Goal: Task Accomplishment & Management: Manage account settings

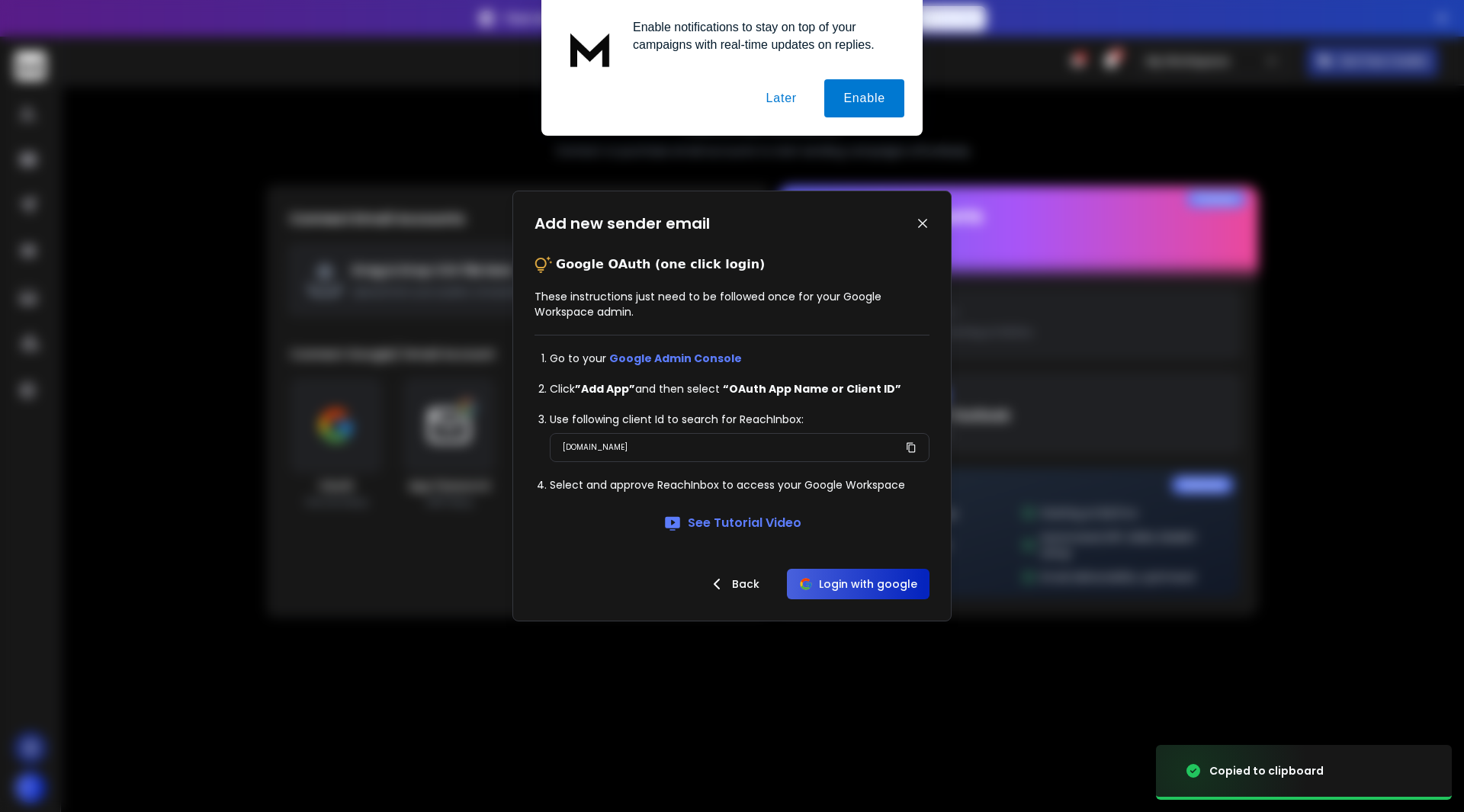
click at [865, 591] on button "Login with google" at bounding box center [858, 583] width 142 height 31
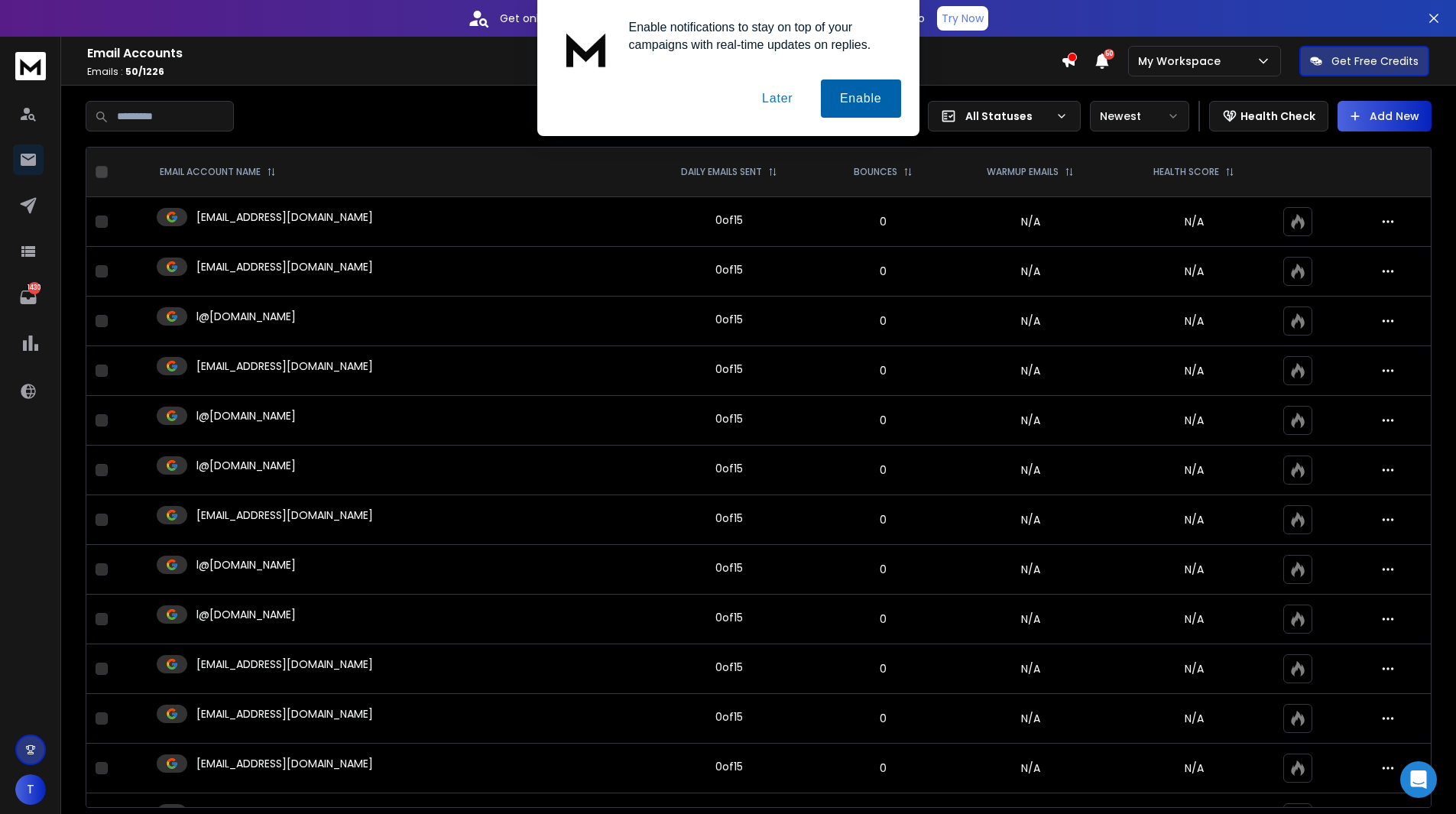
click at [855, 101] on button "Enable" at bounding box center [861, 99] width 80 height 38
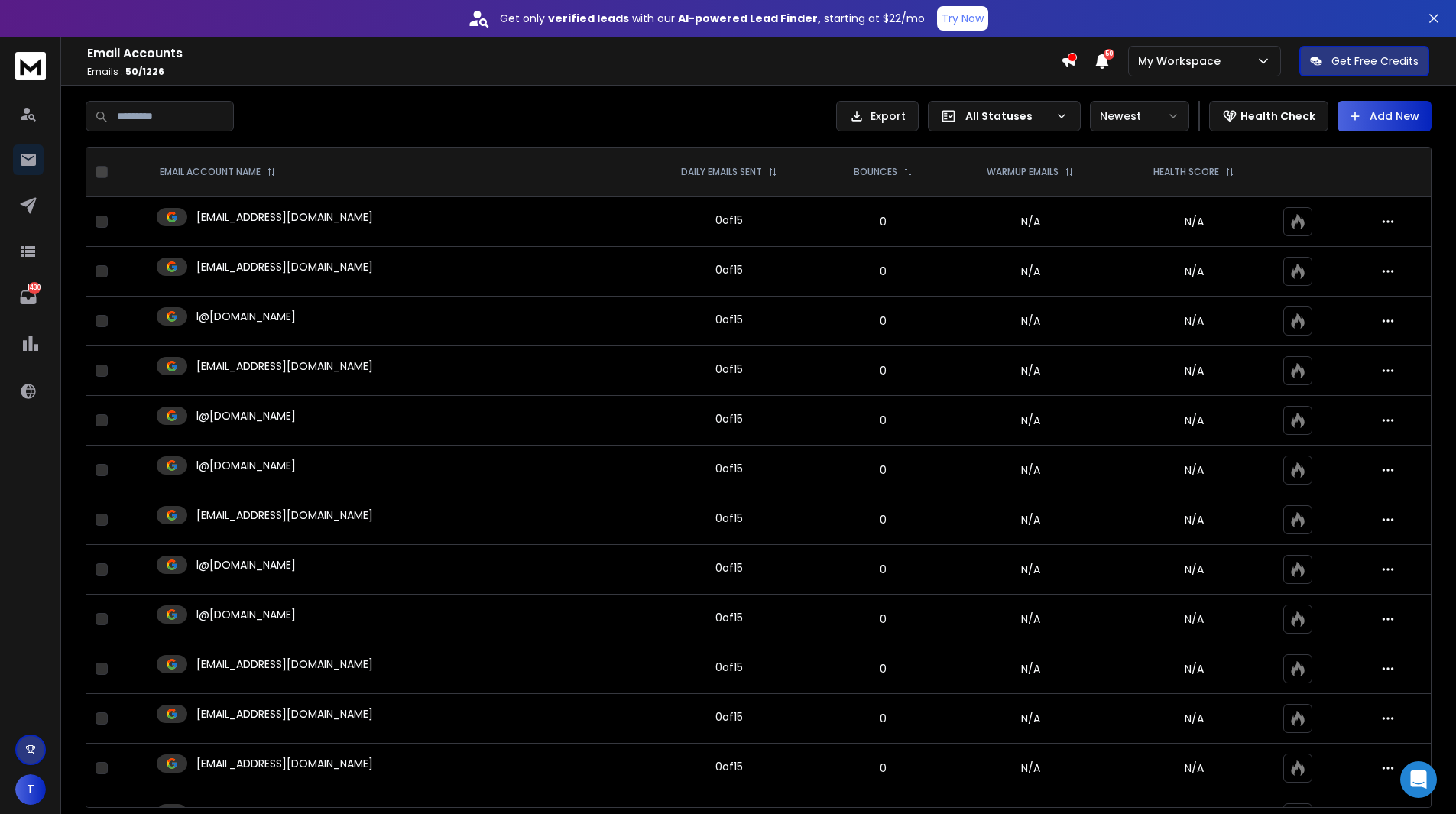
click at [1404, 124] on button "Add New" at bounding box center [1385, 115] width 94 height 31
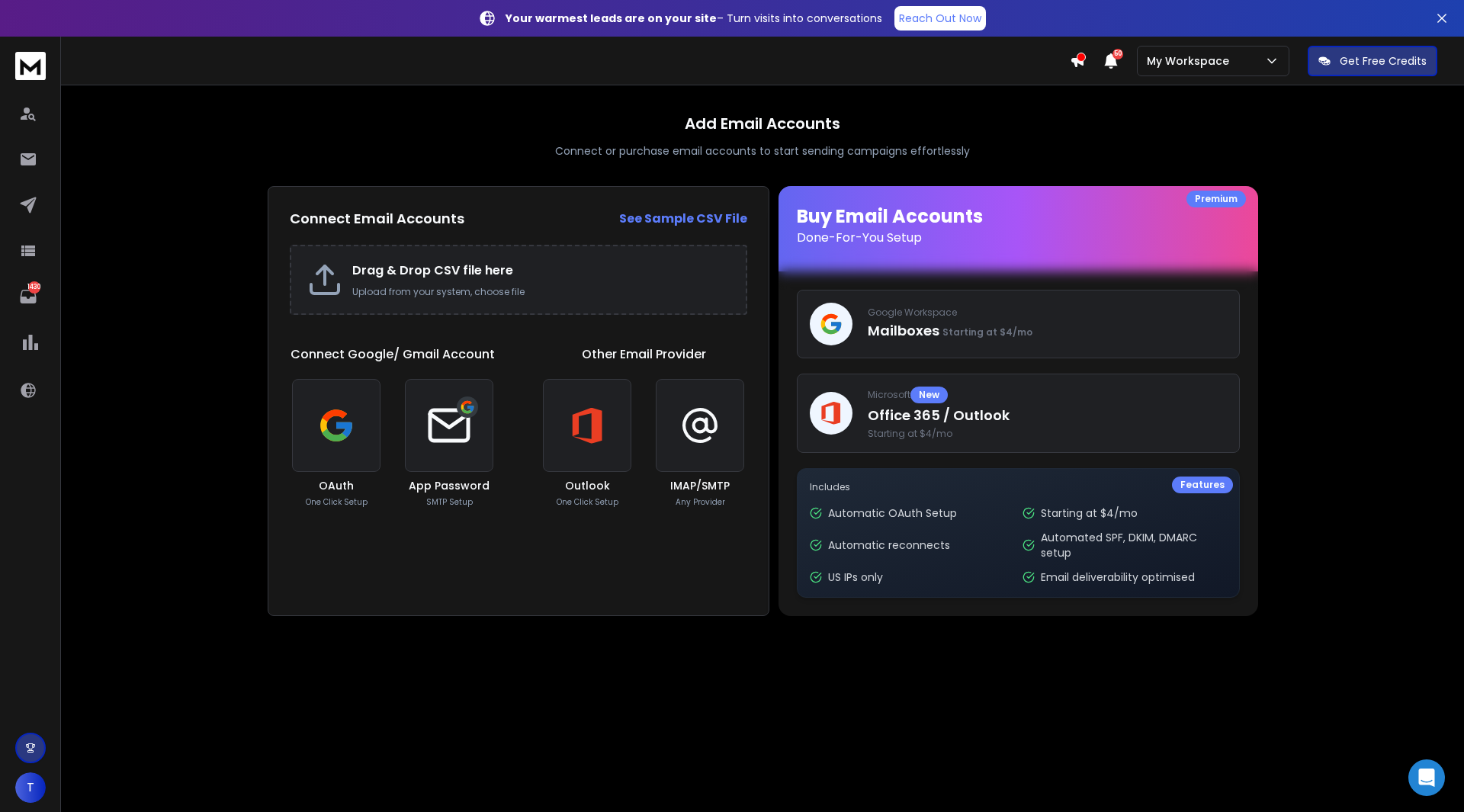
click at [359, 421] on div at bounding box center [336, 425] width 88 height 93
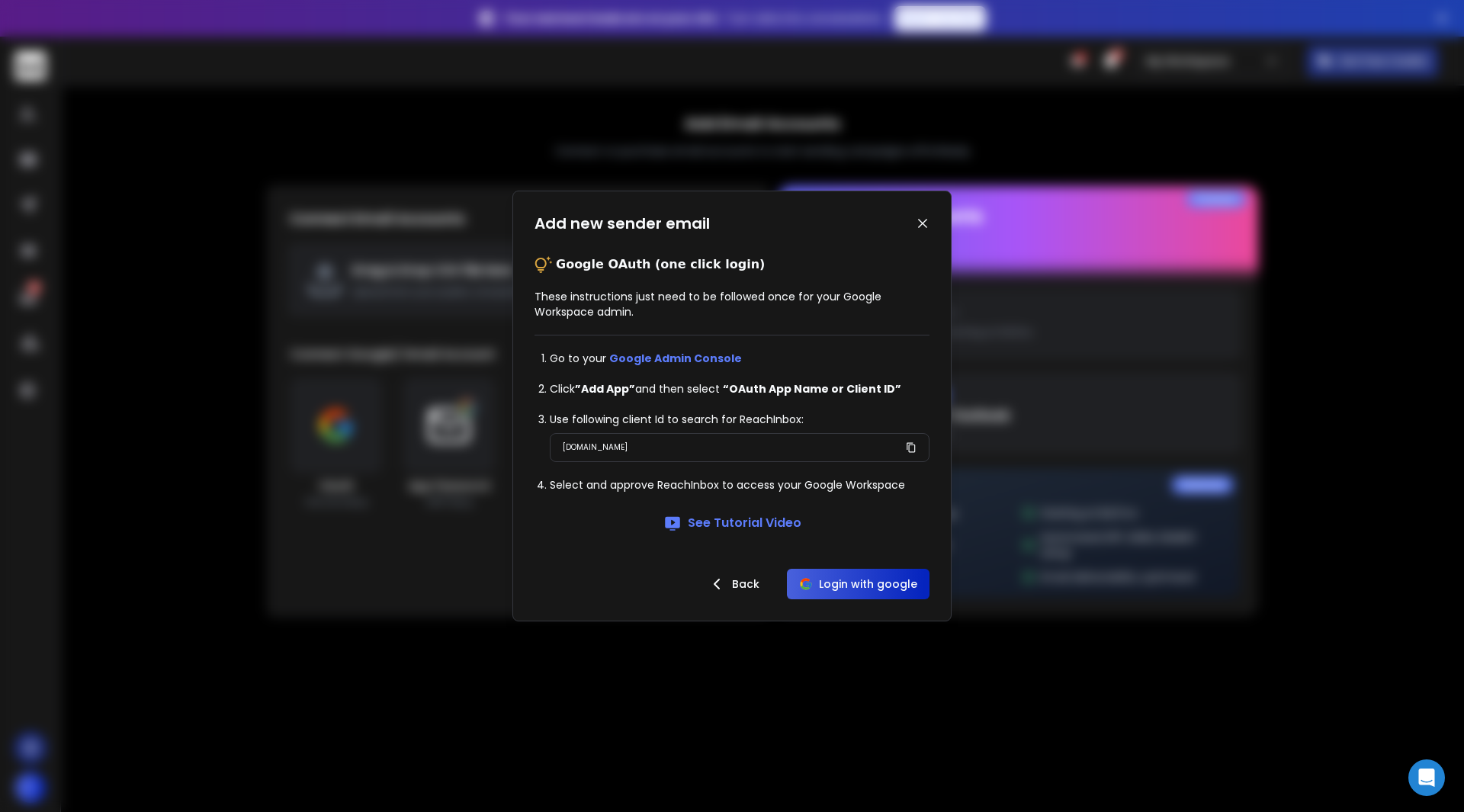
click at [852, 583] on button "Login with google" at bounding box center [858, 583] width 142 height 31
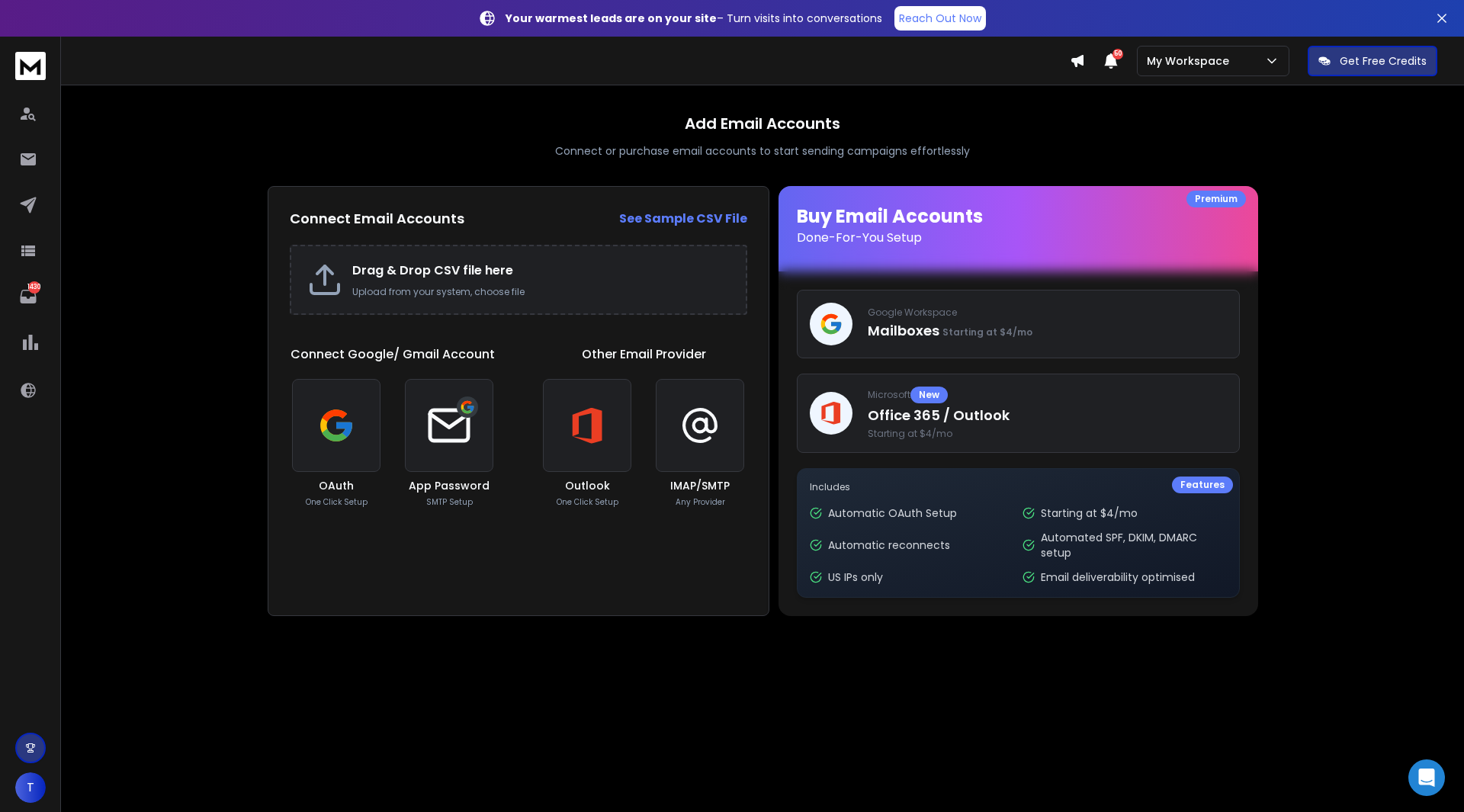
click at [335, 425] on icon at bounding box center [337, 426] width 38 height 45
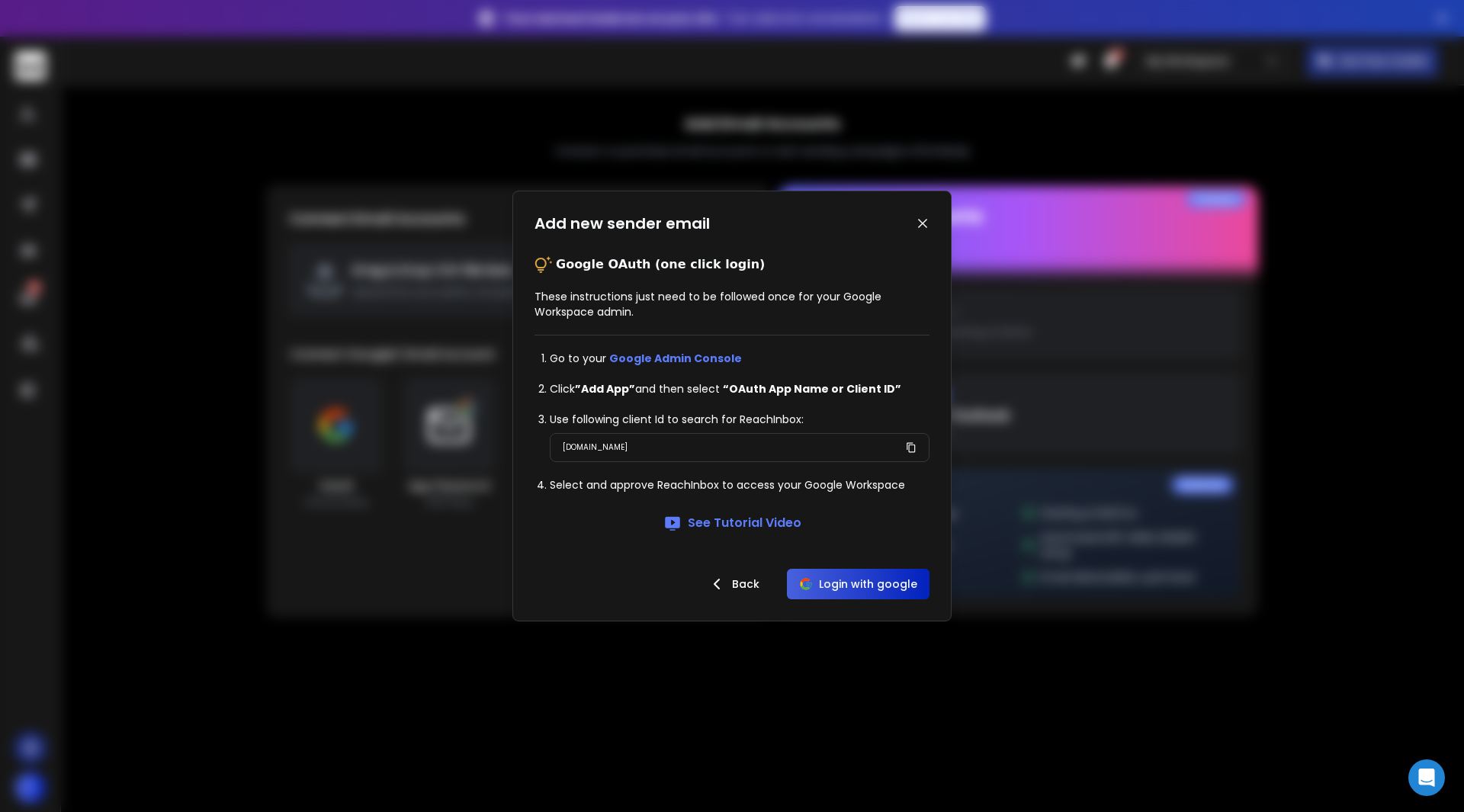
click at [848, 578] on button "Login with google" at bounding box center [858, 583] width 142 height 31
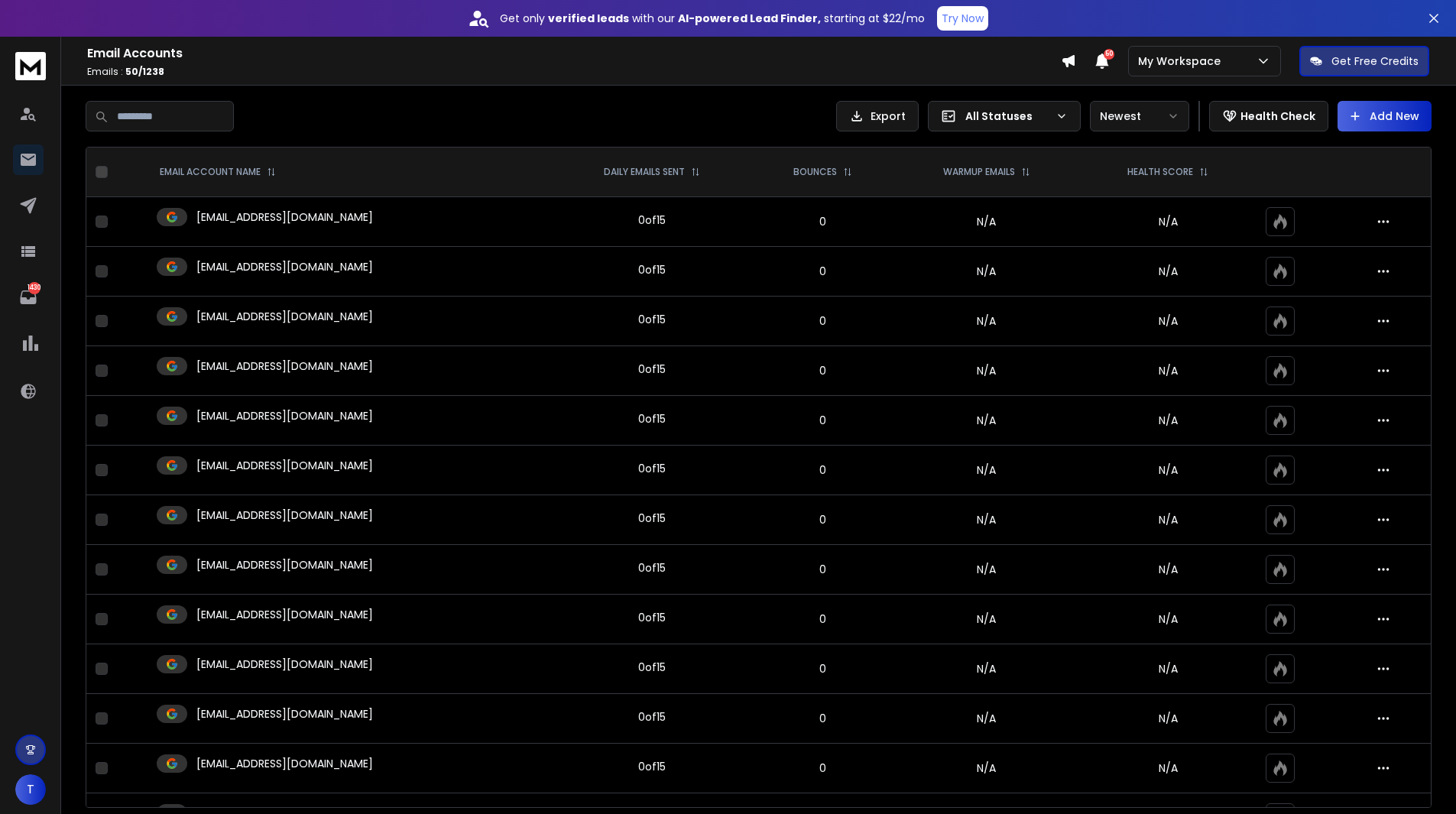
click at [1362, 108] on button "Add New" at bounding box center [1385, 115] width 94 height 31
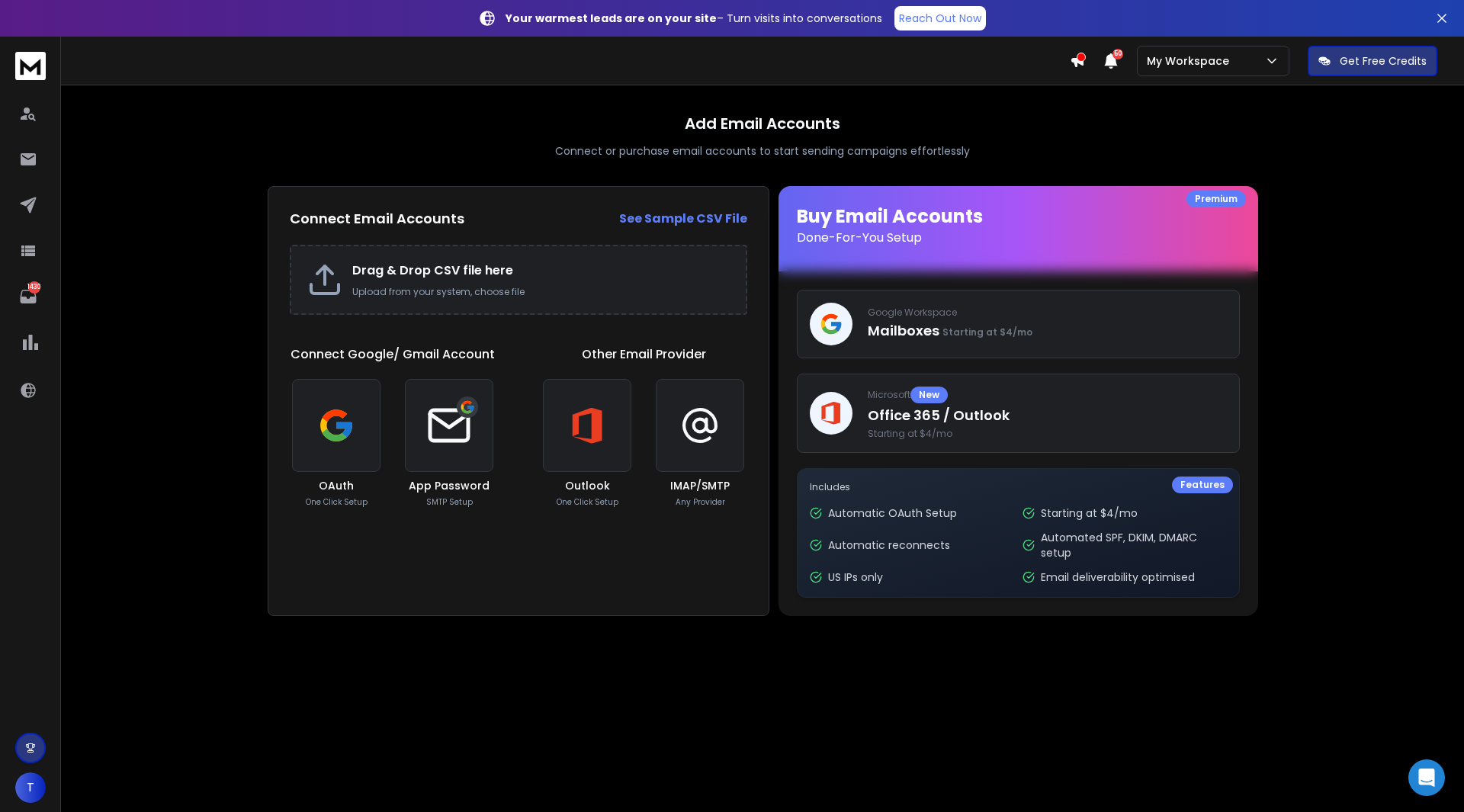
click at [329, 433] on icon at bounding box center [335, 434] width 25 height 13
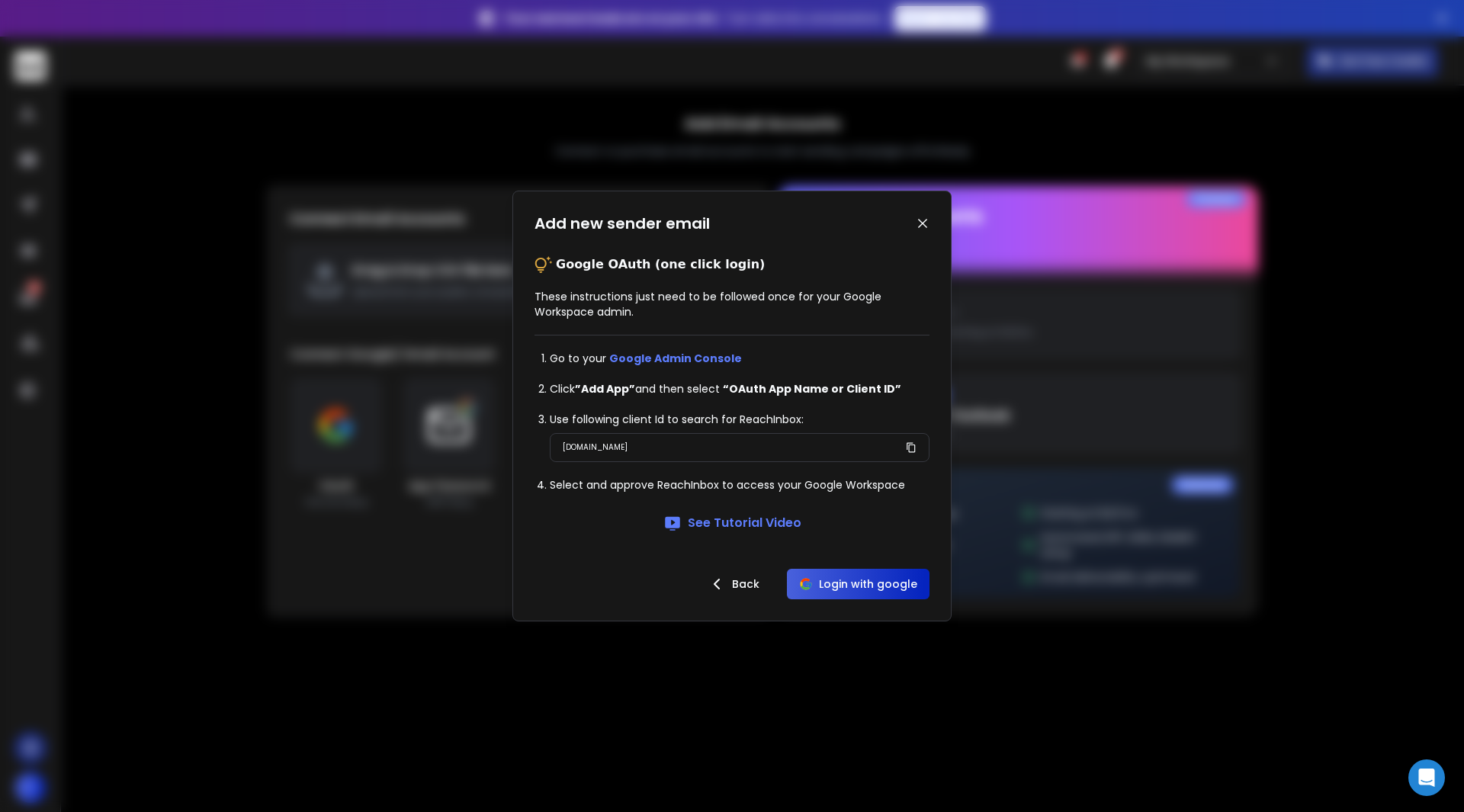
click at [893, 586] on button "Login with google" at bounding box center [858, 583] width 142 height 31
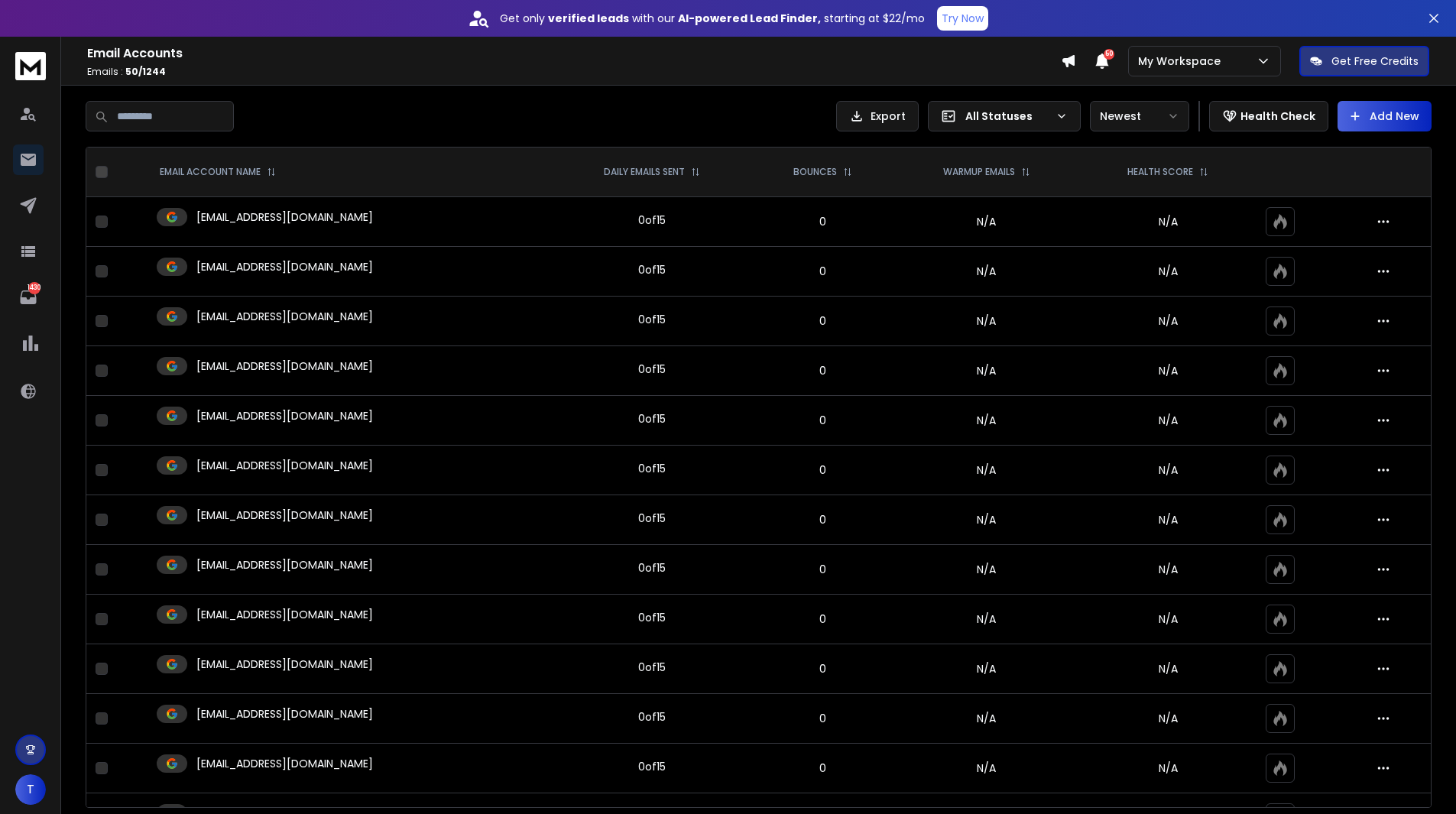
click at [1369, 108] on button "Add New" at bounding box center [1385, 115] width 94 height 31
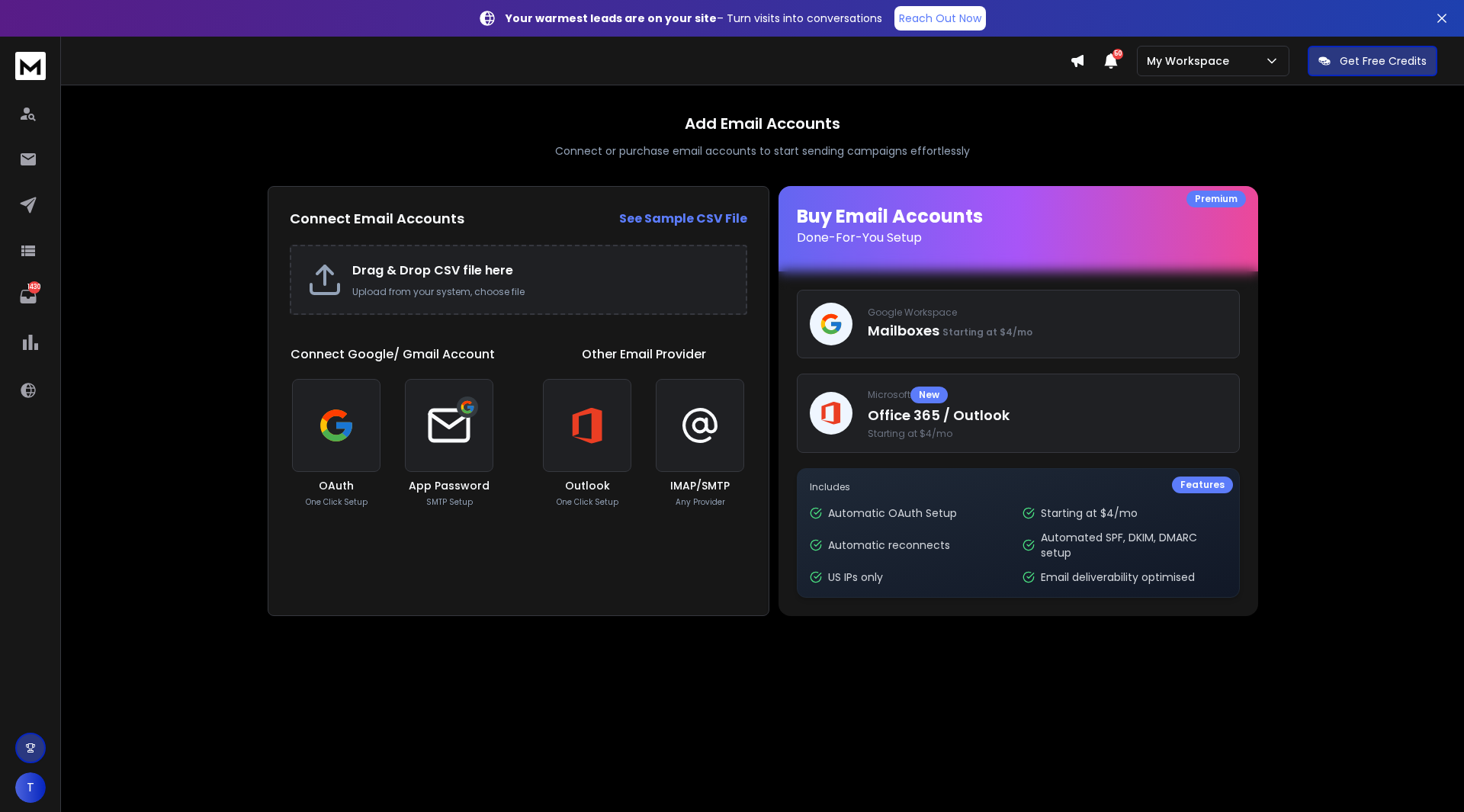
click at [345, 446] on icon at bounding box center [337, 426] width 38 height 45
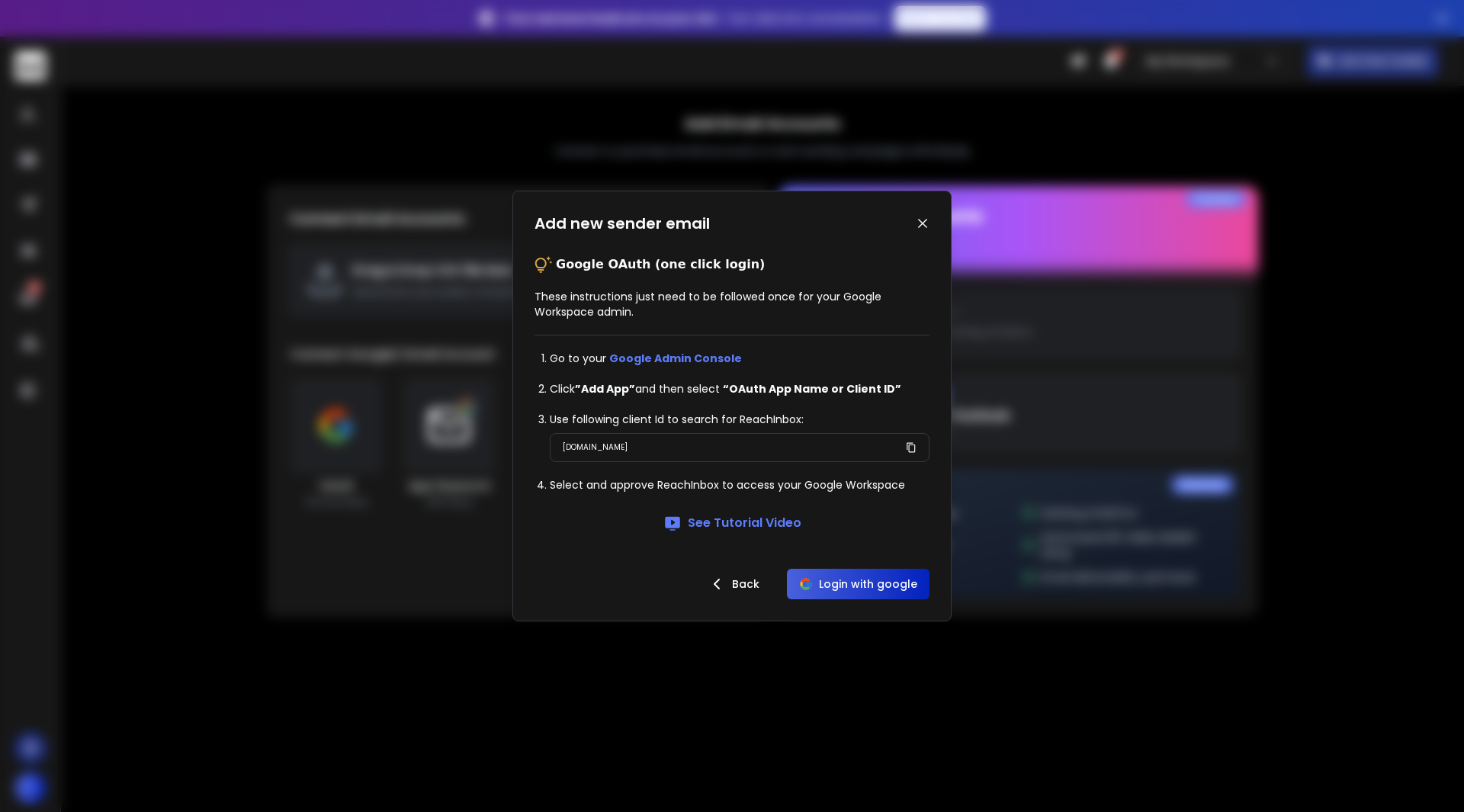
click at [861, 590] on button "Login with google" at bounding box center [858, 583] width 142 height 31
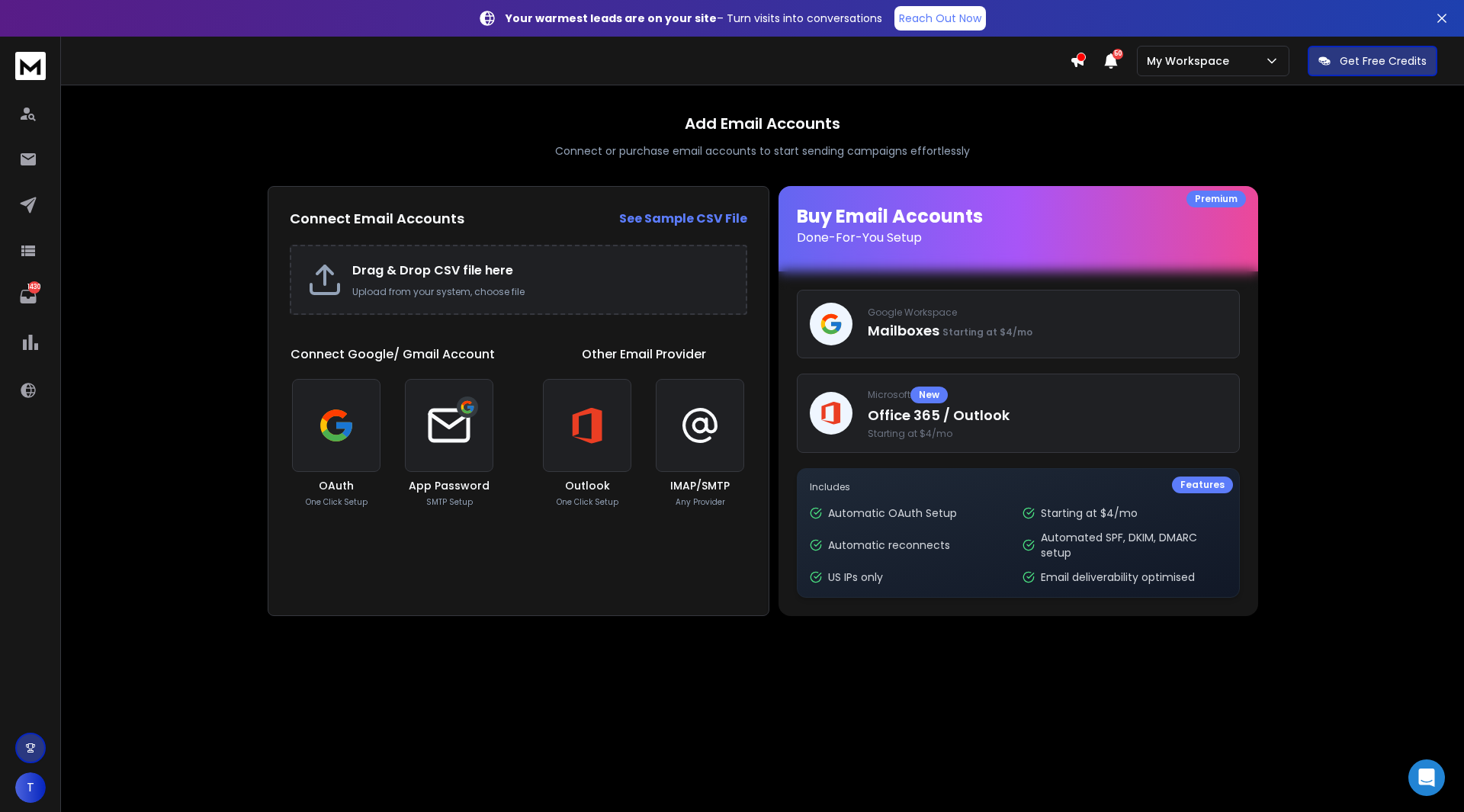
click at [332, 448] on div at bounding box center [336, 425] width 88 height 93
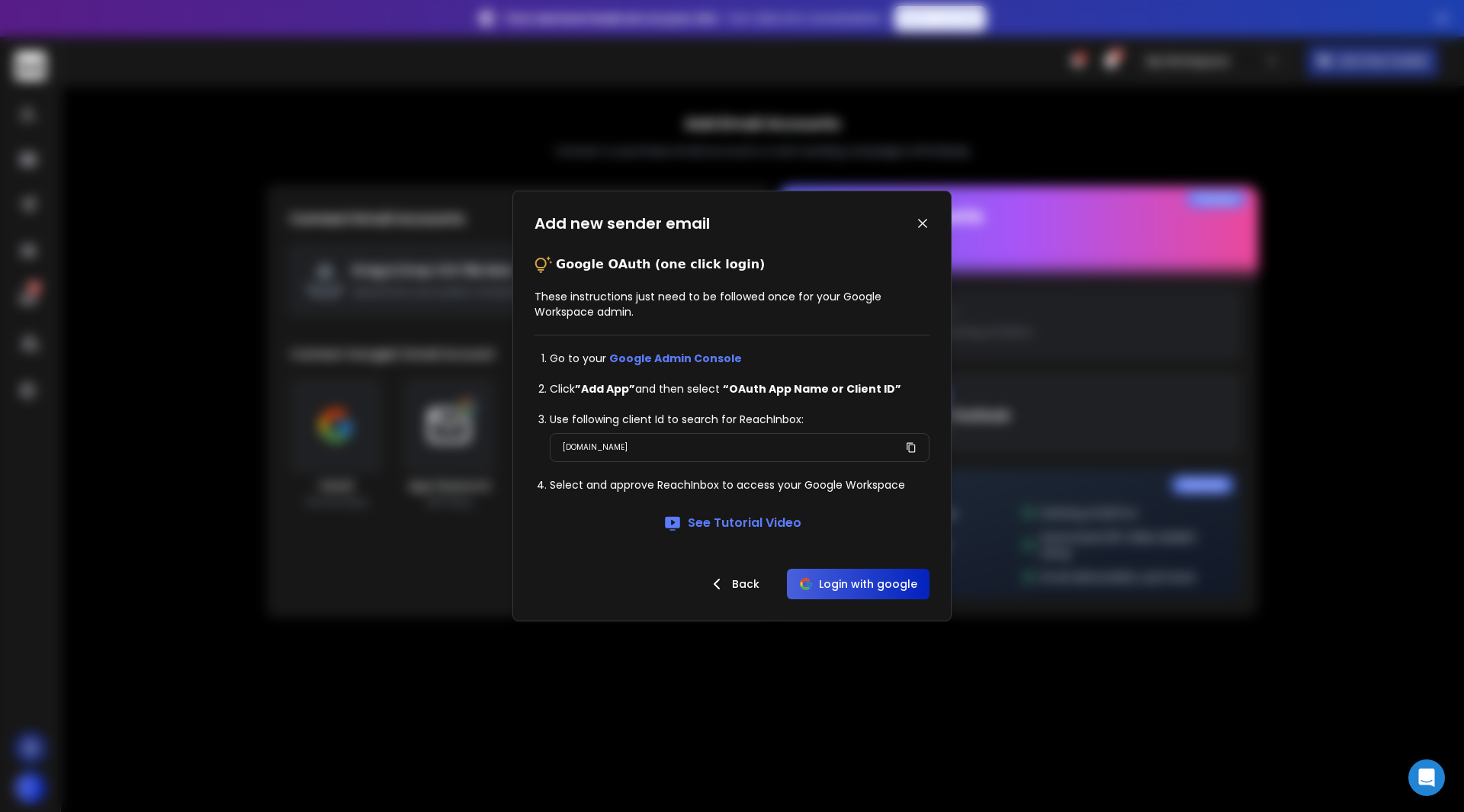
click at [872, 588] on button "Login with google" at bounding box center [858, 583] width 142 height 31
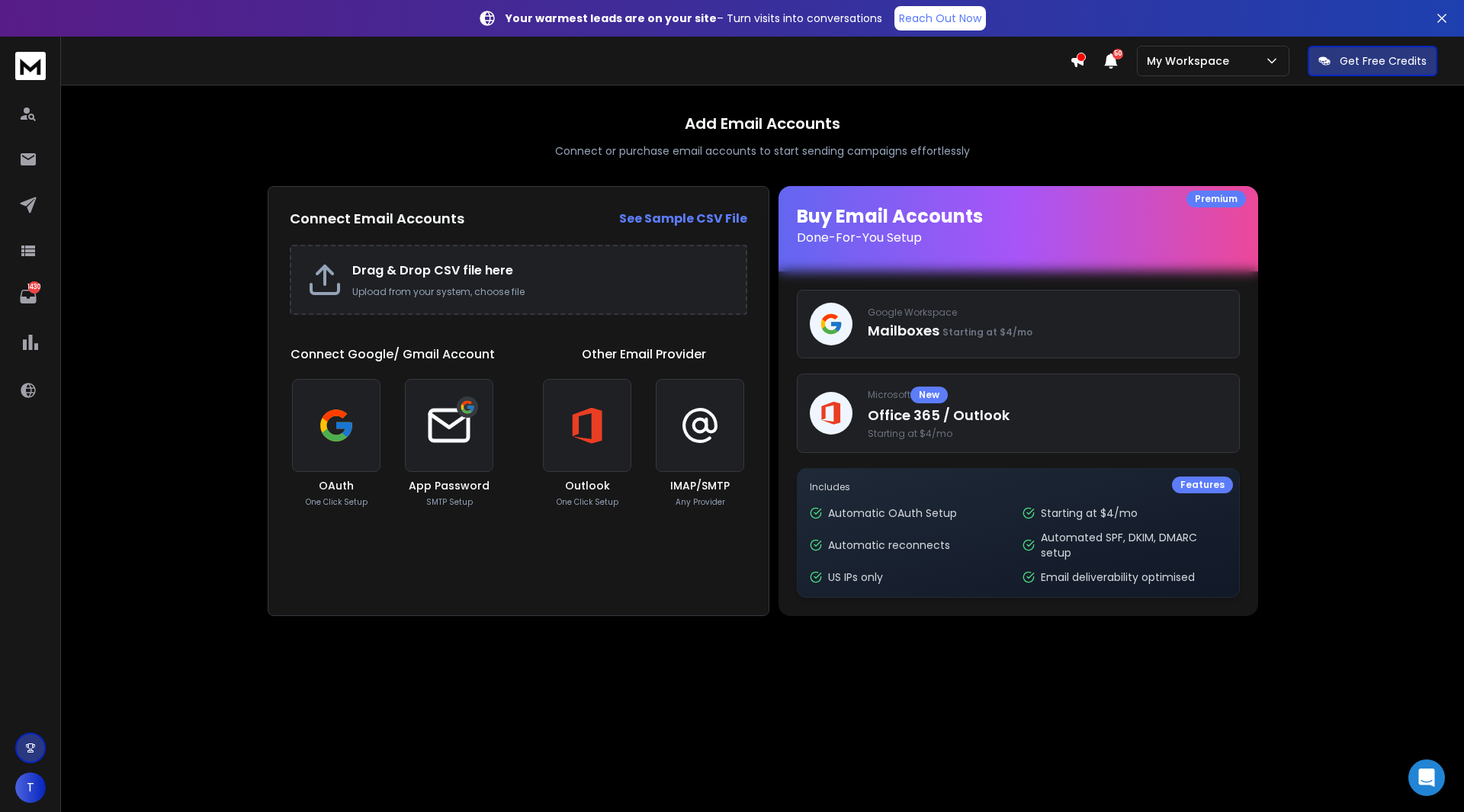
click at [325, 414] on icon at bounding box center [337, 426] width 38 height 45
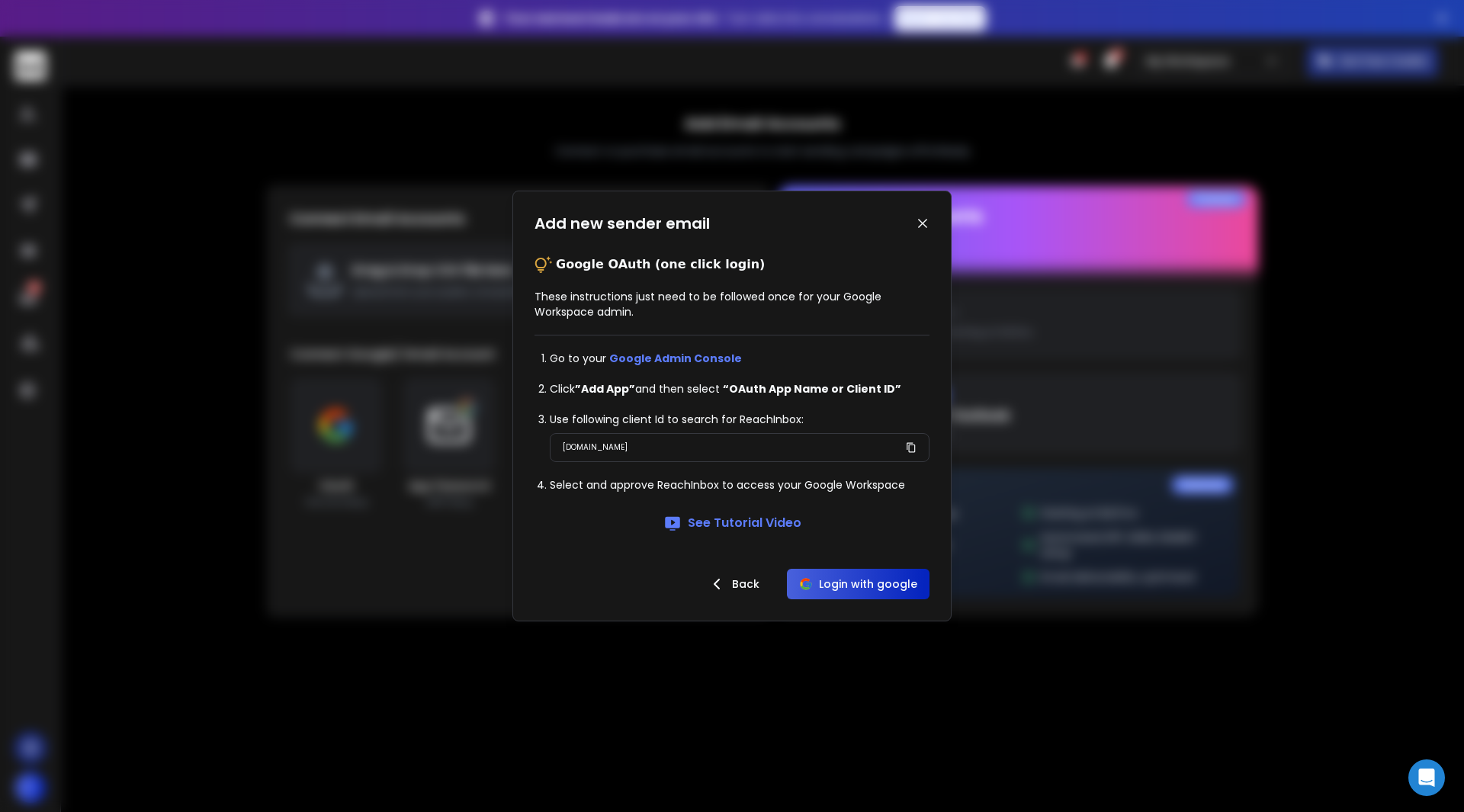
click at [851, 570] on button "Login with google" at bounding box center [858, 583] width 142 height 31
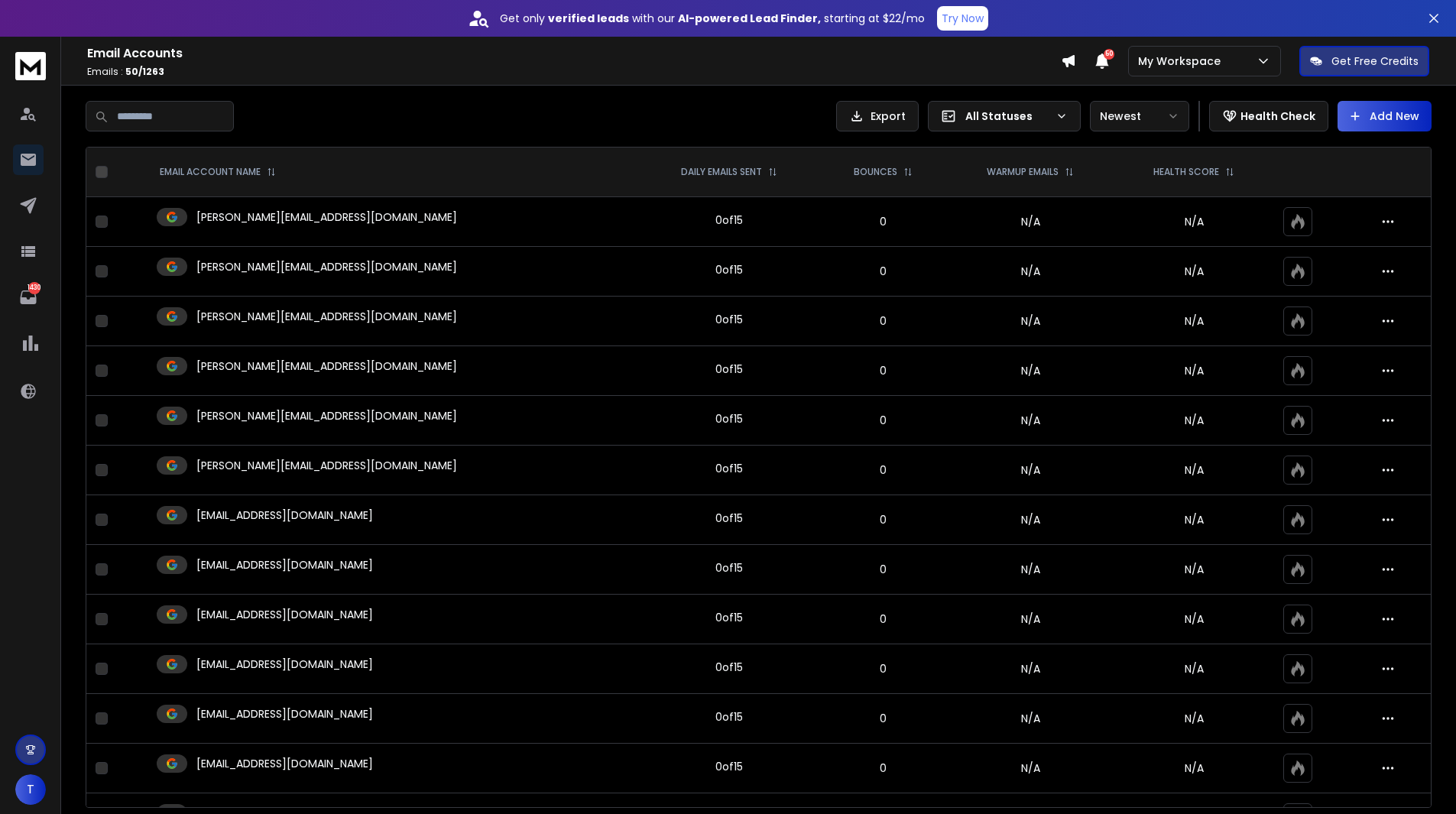
click at [1406, 119] on button "Add New" at bounding box center [1385, 115] width 94 height 31
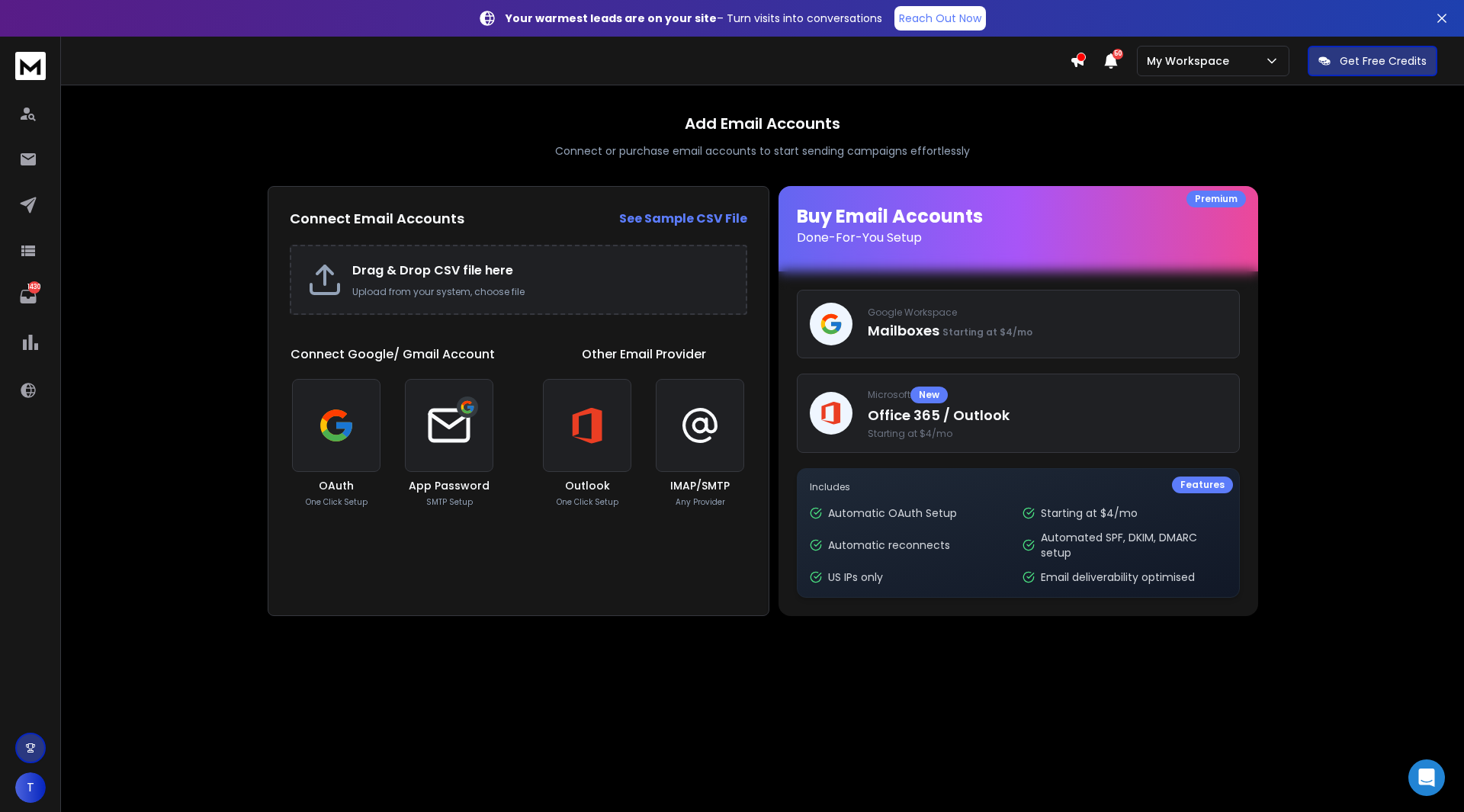
click at [299, 436] on div at bounding box center [336, 425] width 88 height 93
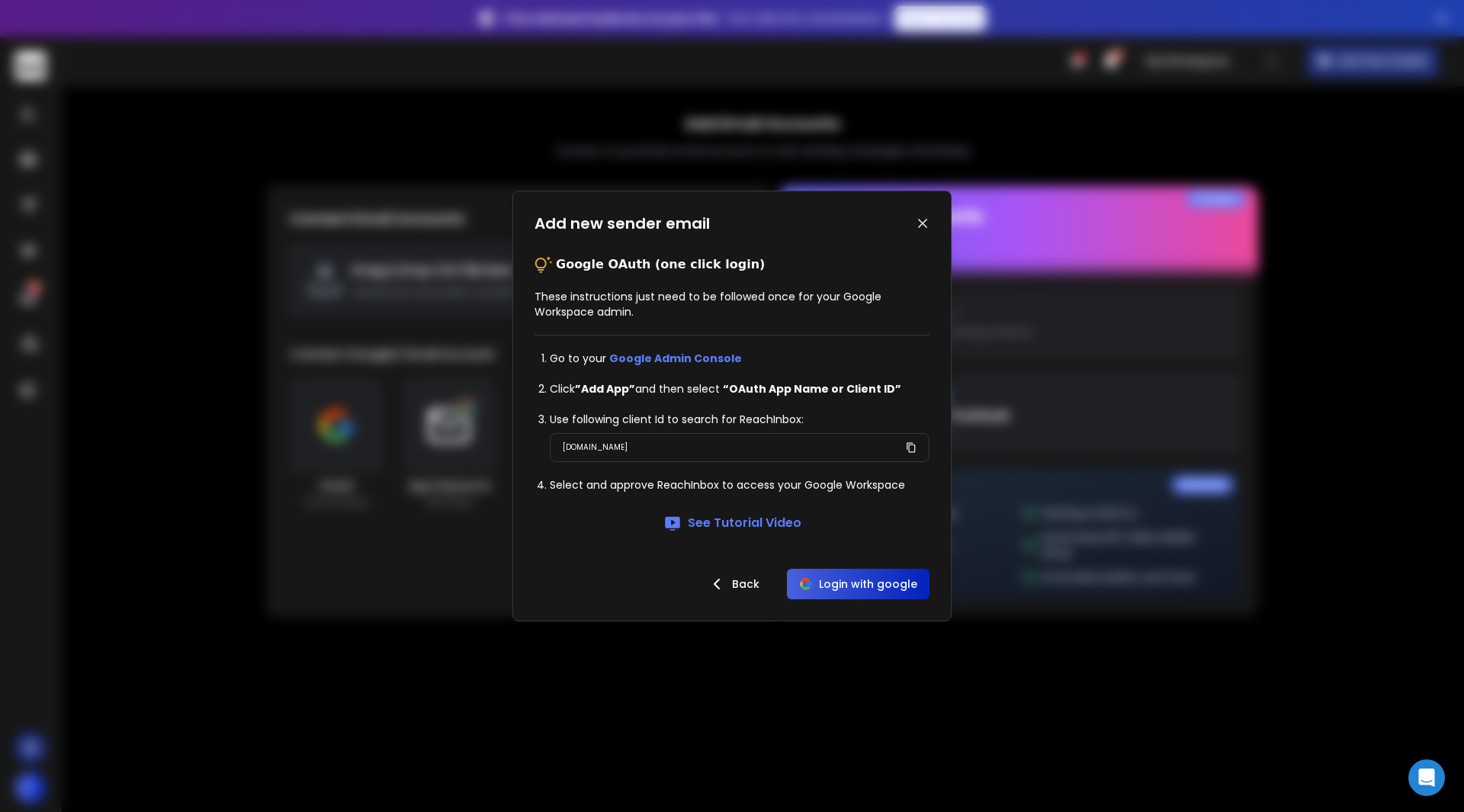
click at [837, 578] on button "Login with google" at bounding box center [858, 583] width 142 height 31
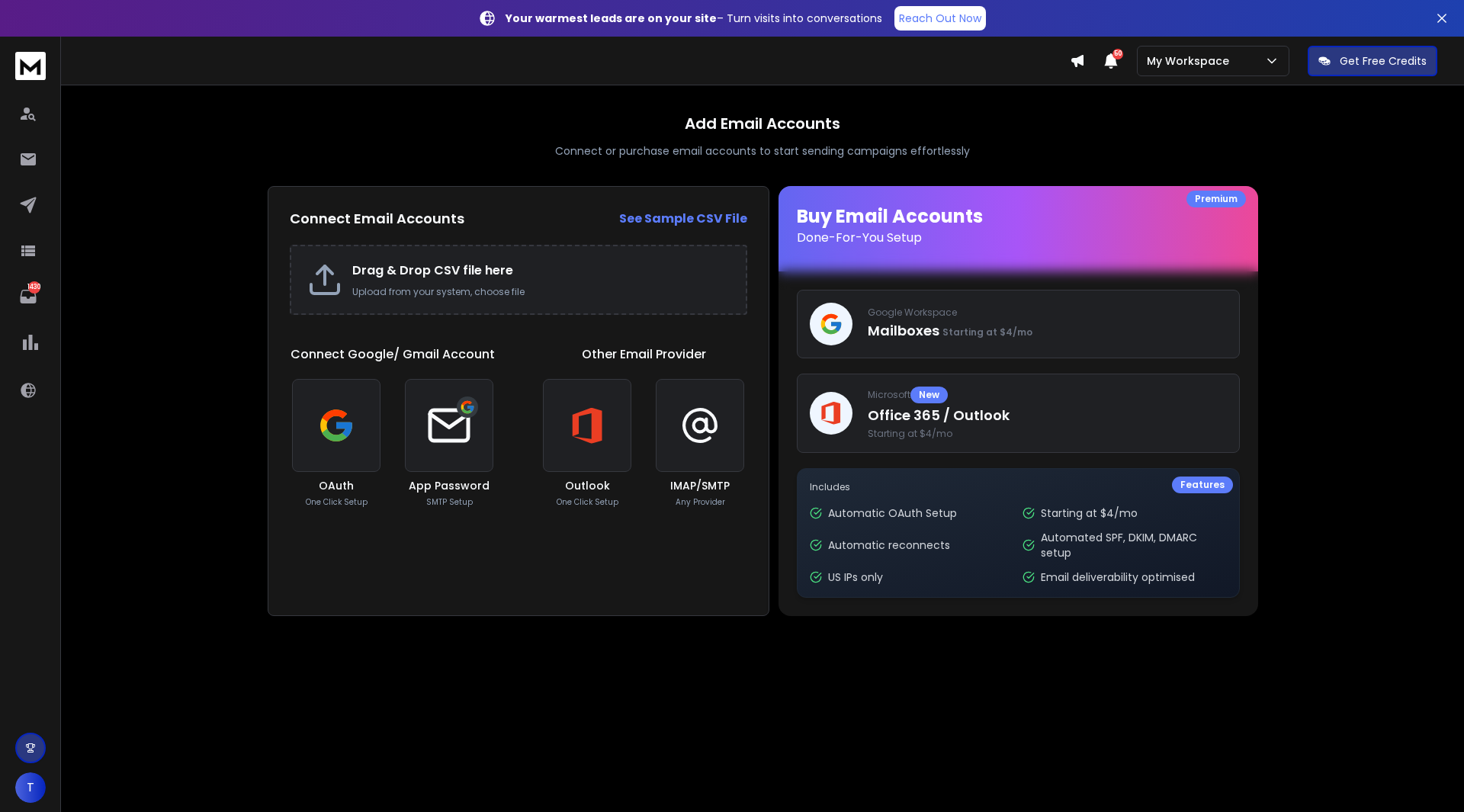
click at [334, 427] on icon at bounding box center [337, 426] width 38 height 45
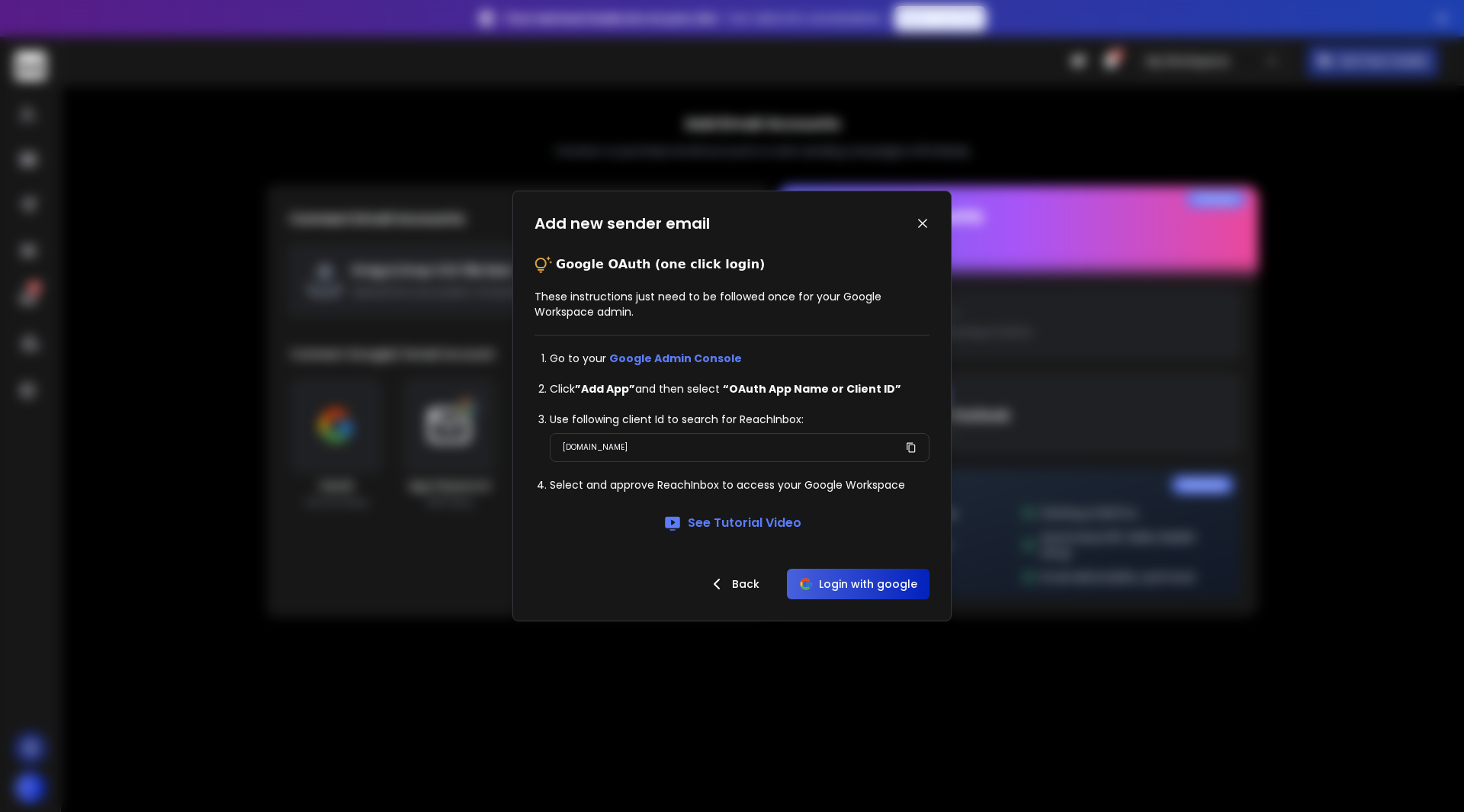
click at [861, 589] on button "Login with google" at bounding box center [858, 583] width 142 height 31
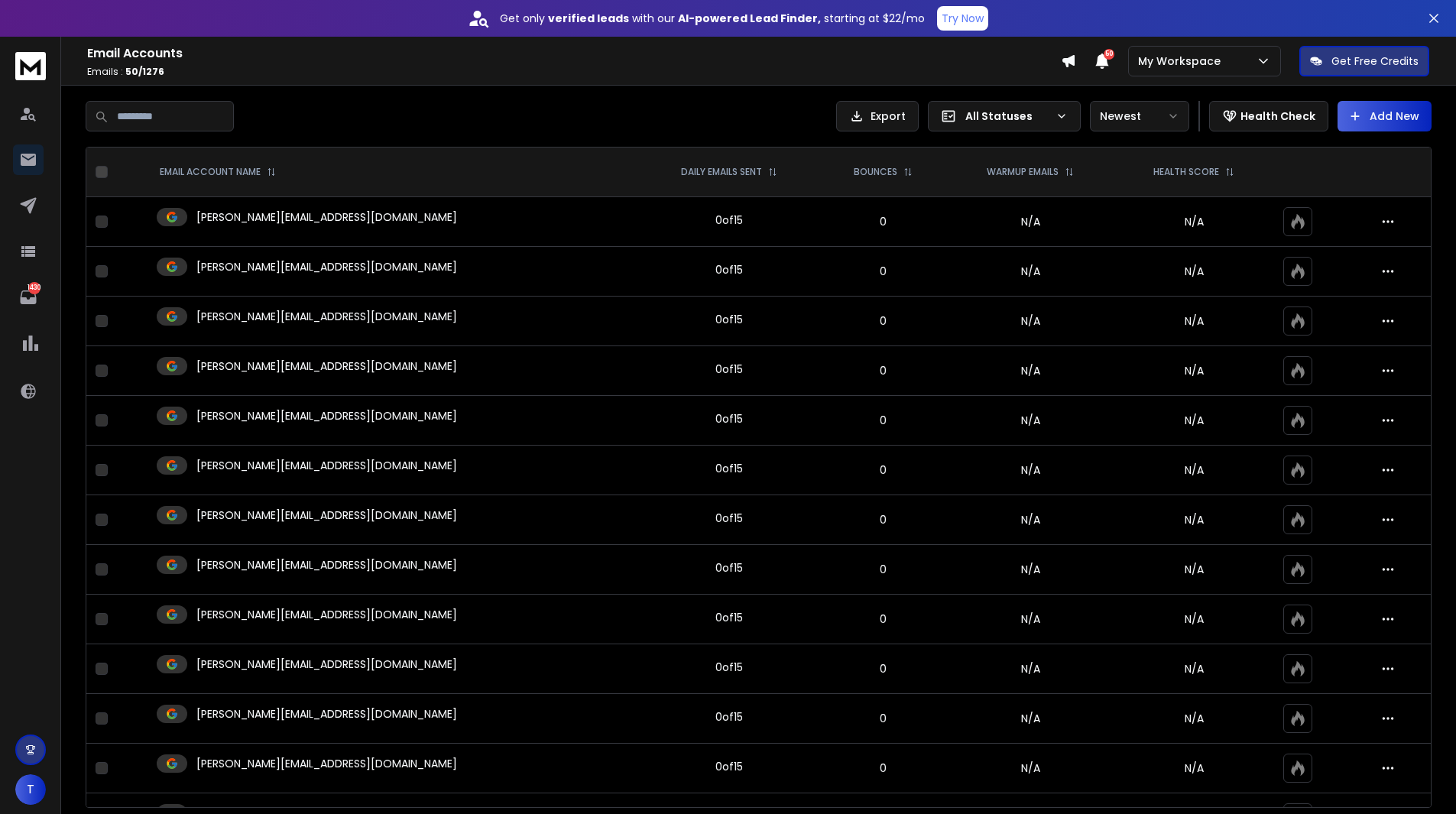
click at [1389, 118] on button "Add New" at bounding box center [1385, 115] width 94 height 31
click at [1355, 107] on button "Add New" at bounding box center [1385, 115] width 94 height 31
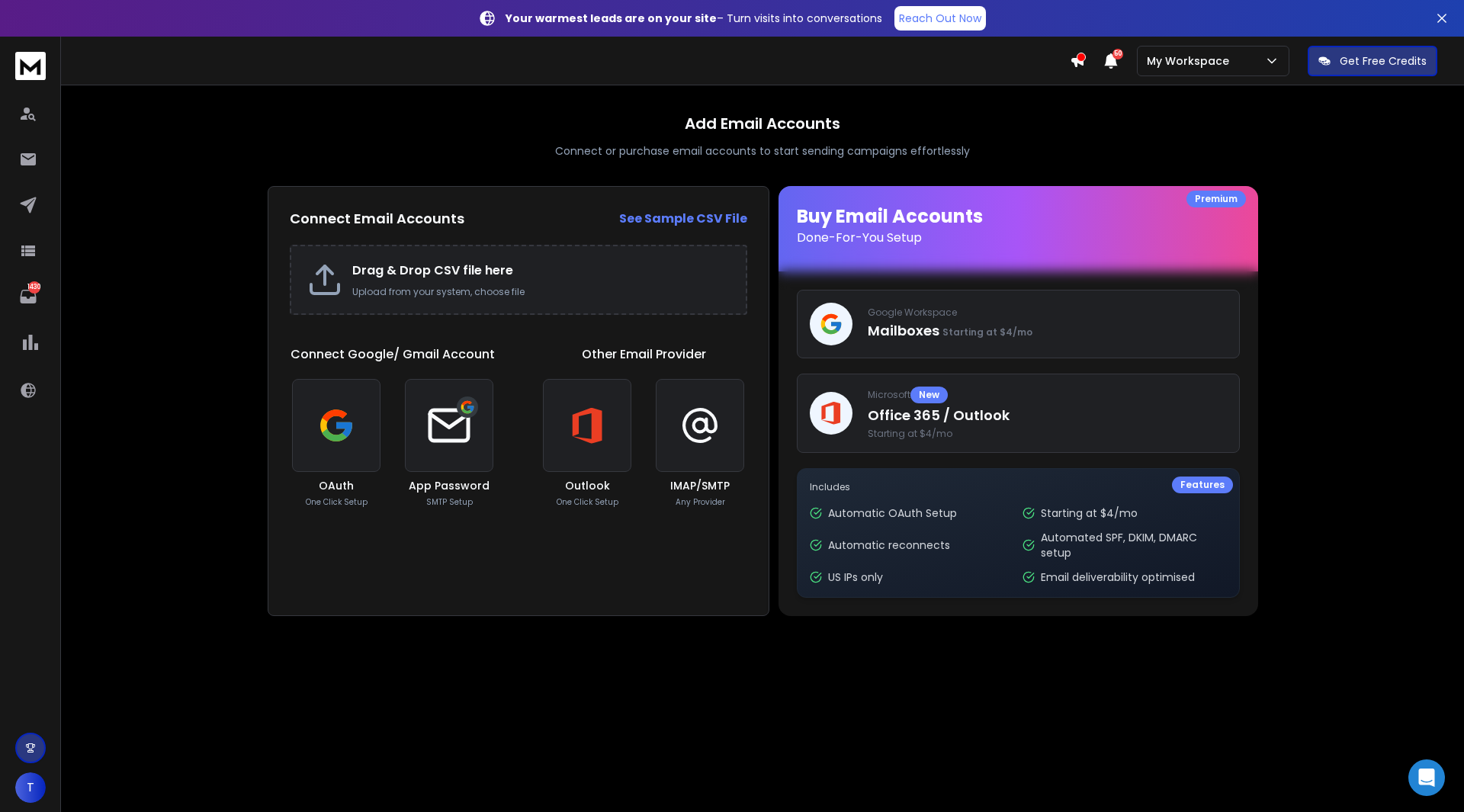
click at [354, 453] on div at bounding box center [336, 425] width 88 height 93
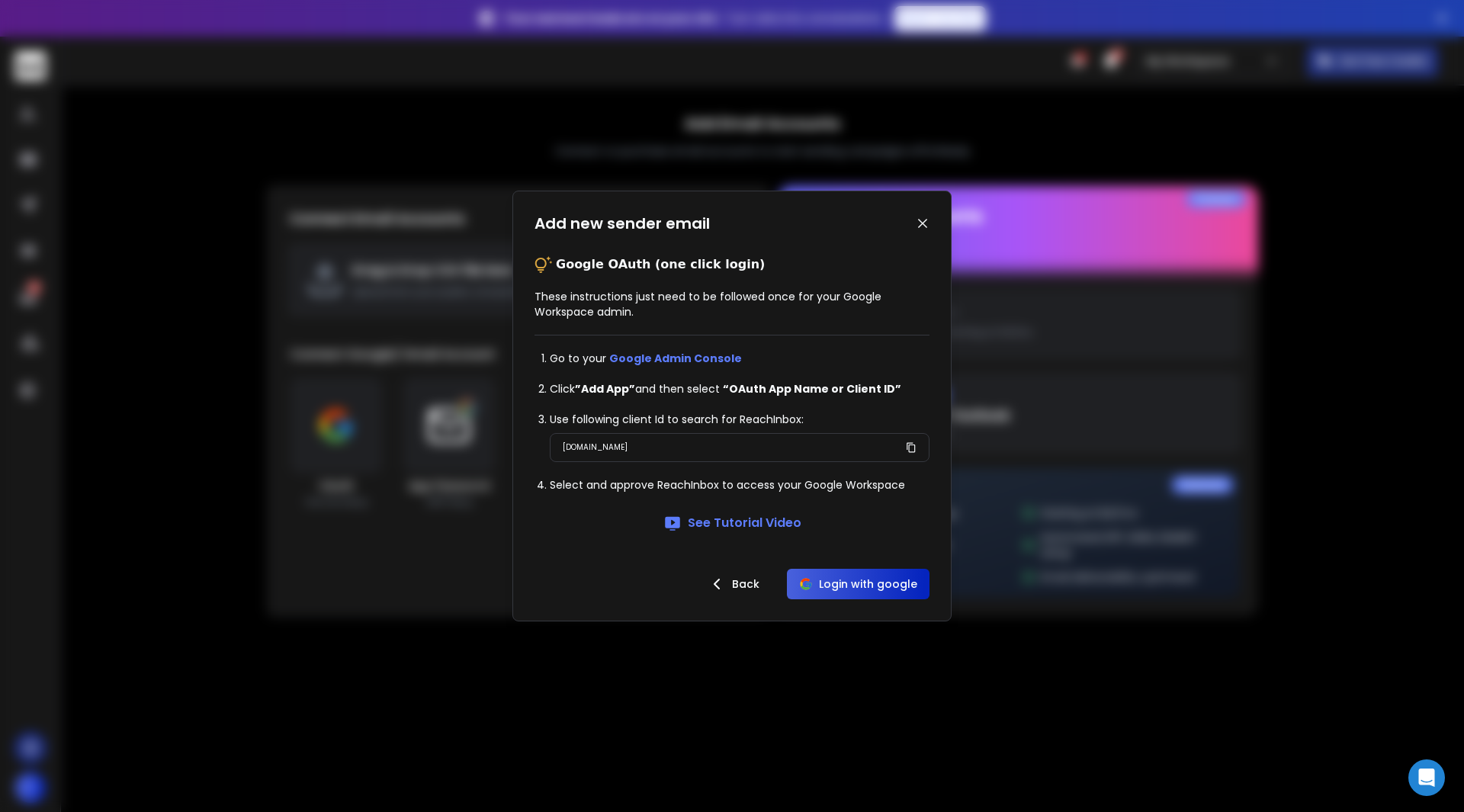
click at [865, 587] on button "Login with google" at bounding box center [858, 583] width 142 height 31
